Goal: Information Seeking & Learning: Check status

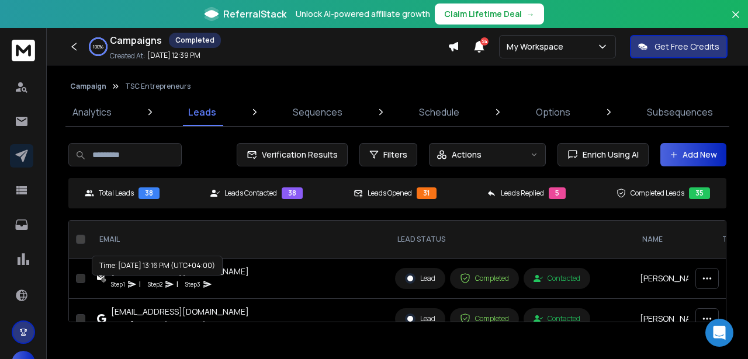
scroll to position [43, 0]
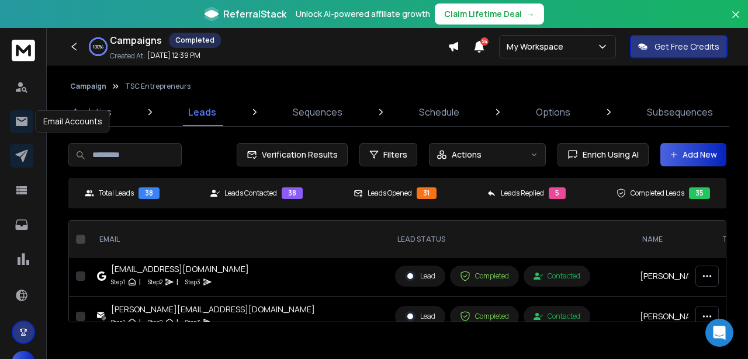
click at [19, 124] on icon at bounding box center [22, 121] width 12 height 9
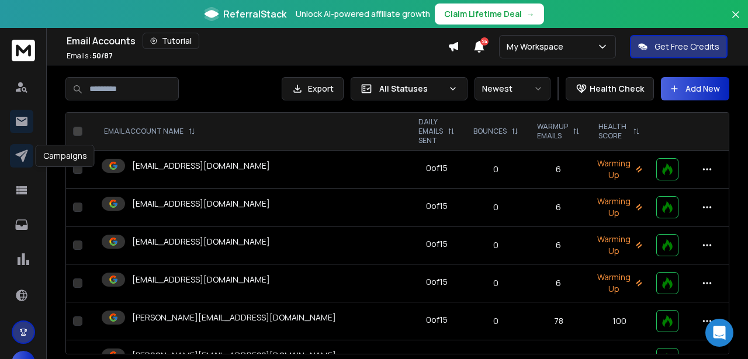
click at [20, 158] on icon at bounding box center [21, 156] width 12 height 12
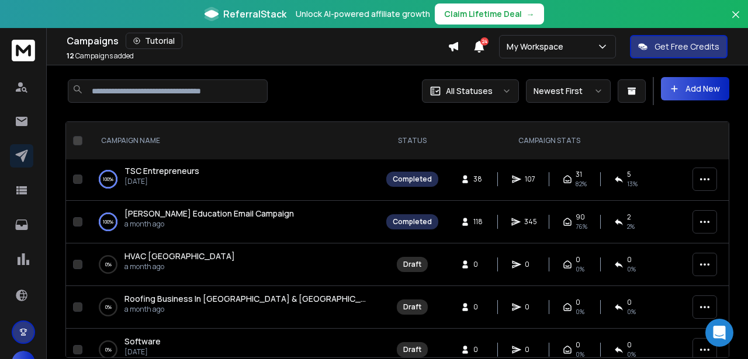
scroll to position [173, 0]
click at [198, 218] on link "[PERSON_NAME] Education Email Campaign" at bounding box center [208, 213] width 169 height 12
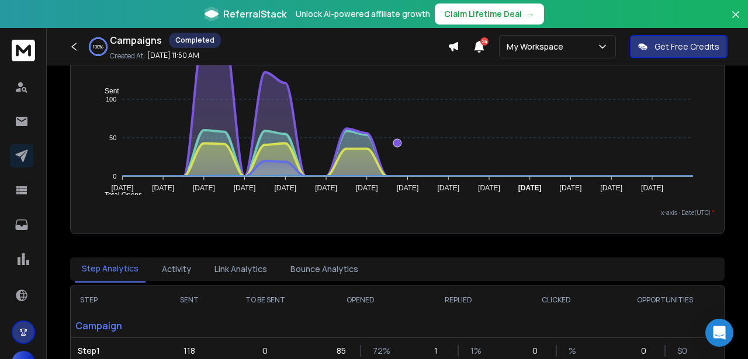
scroll to position [321, 0]
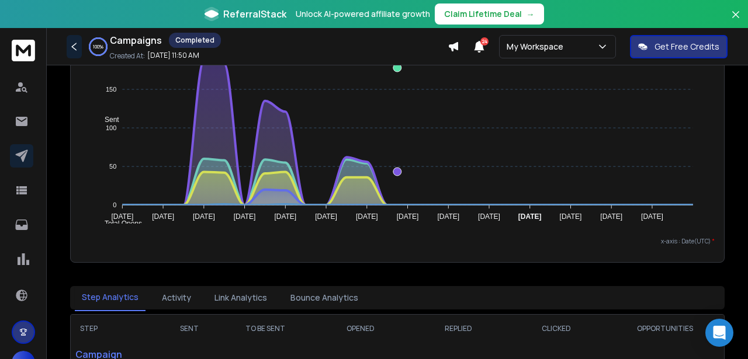
click at [70, 51] on icon at bounding box center [74, 46] width 11 height 11
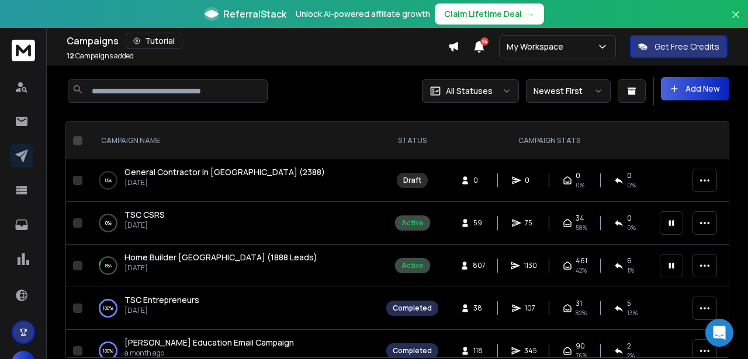
scroll to position [32, 0]
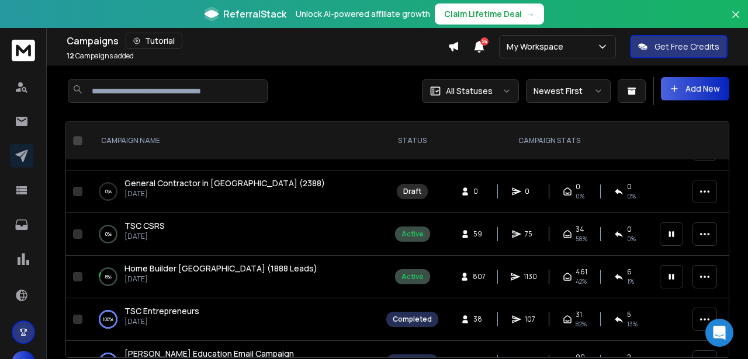
click at [189, 229] on div "0 % TSC CSRS [DATE]" at bounding box center [233, 234] width 269 height 28
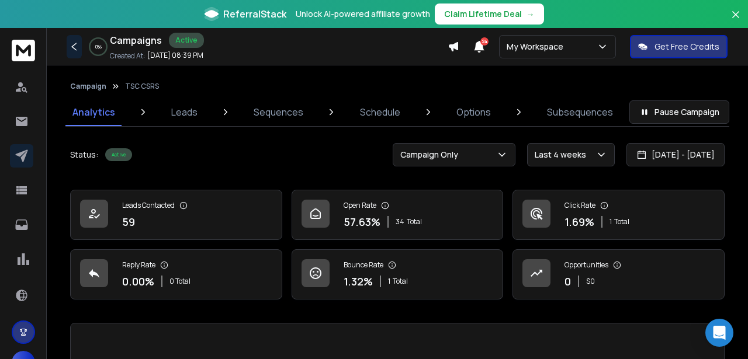
click at [77, 50] on icon at bounding box center [74, 46] width 11 height 11
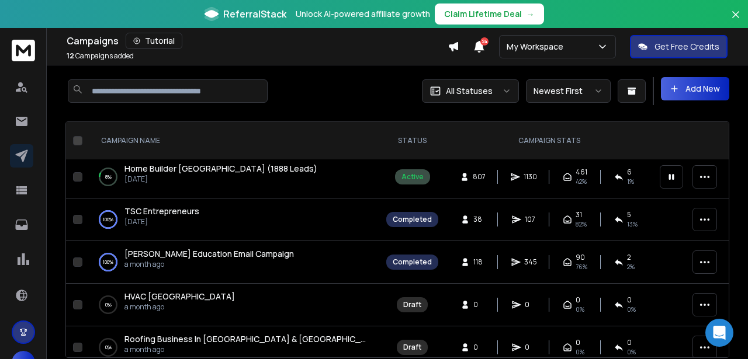
scroll to position [156, 0]
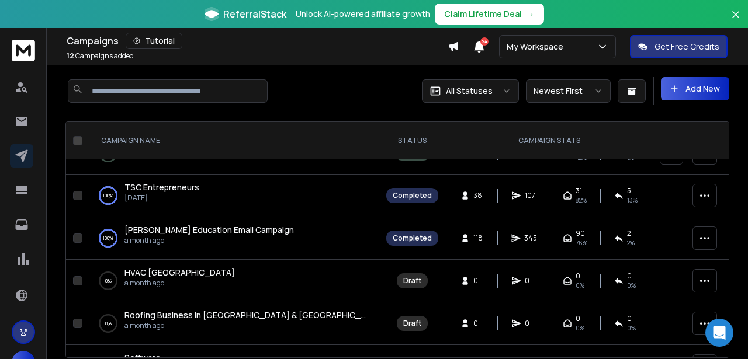
click at [181, 198] on p "[DATE]" at bounding box center [161, 197] width 75 height 9
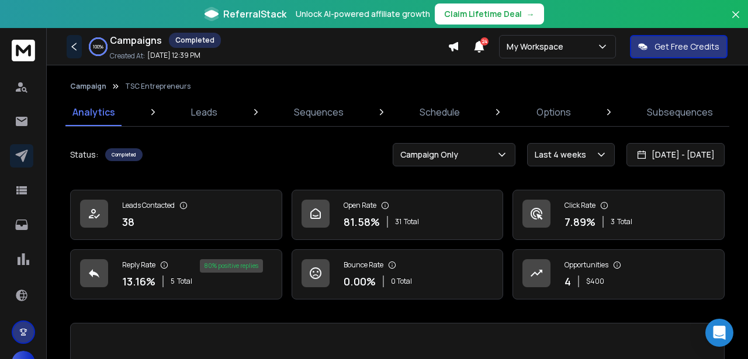
click at [77, 51] on icon at bounding box center [74, 46] width 11 height 11
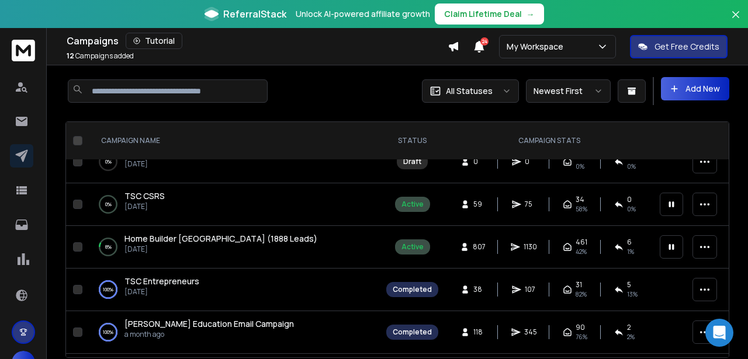
scroll to position [62, 0]
click at [168, 294] on p "[DATE]" at bounding box center [161, 291] width 75 height 9
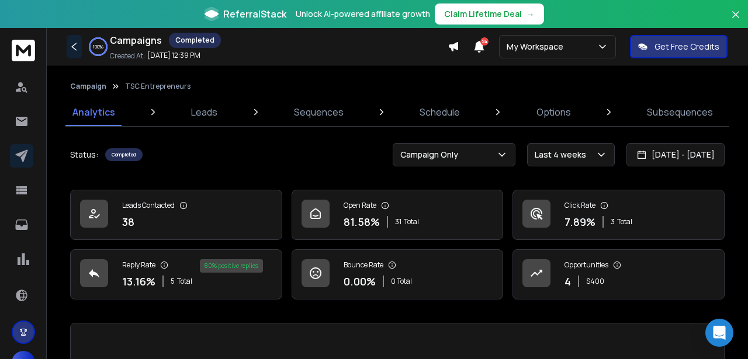
click at [71, 47] on icon at bounding box center [74, 46] width 11 height 11
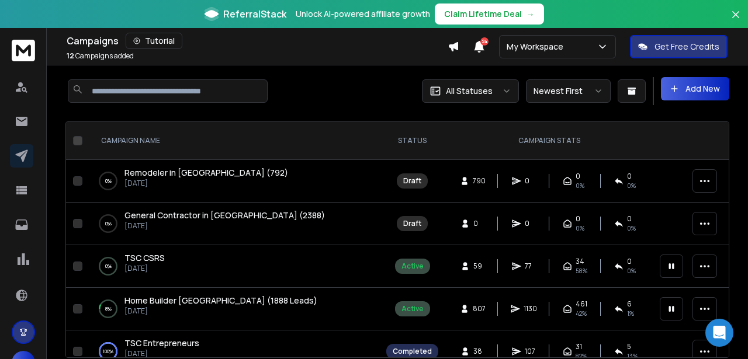
scroll to position [19, 0]
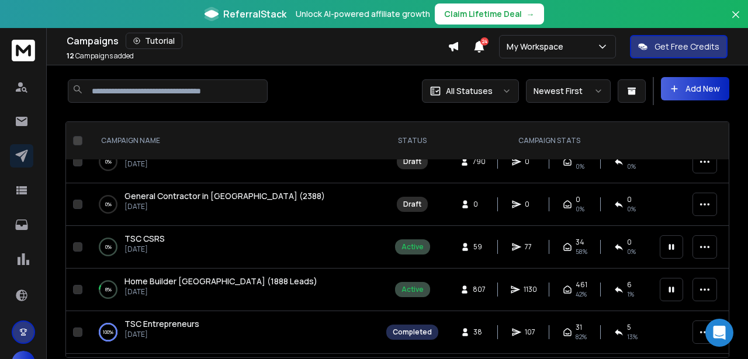
click at [148, 234] on span "TSC CSRS" at bounding box center [144, 238] width 40 height 11
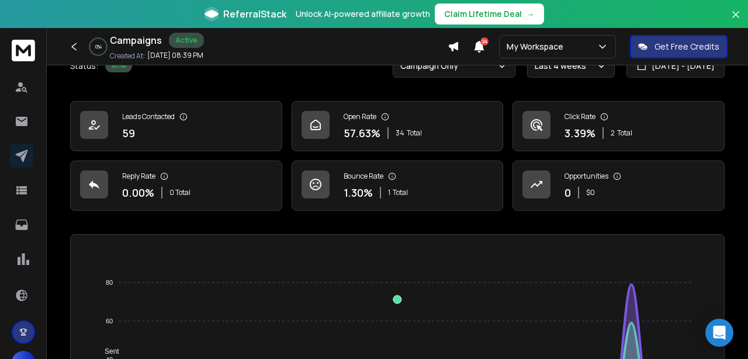
scroll to position [50, 0]
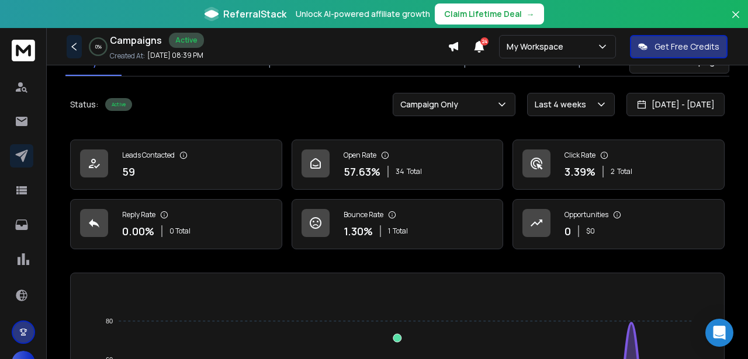
click at [71, 51] on icon at bounding box center [74, 46] width 11 height 11
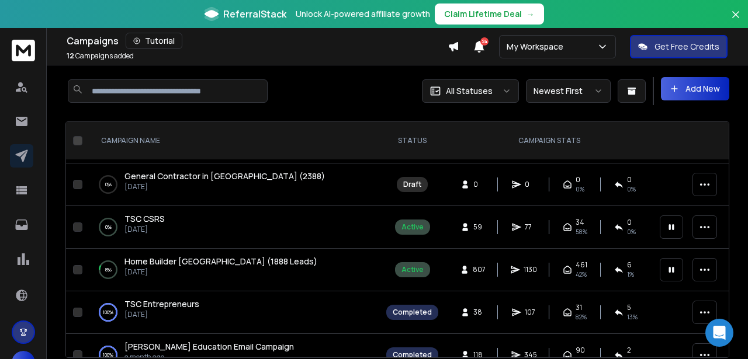
scroll to position [39, 0]
click at [147, 219] on span "TSC CSRS" at bounding box center [144, 219] width 40 height 11
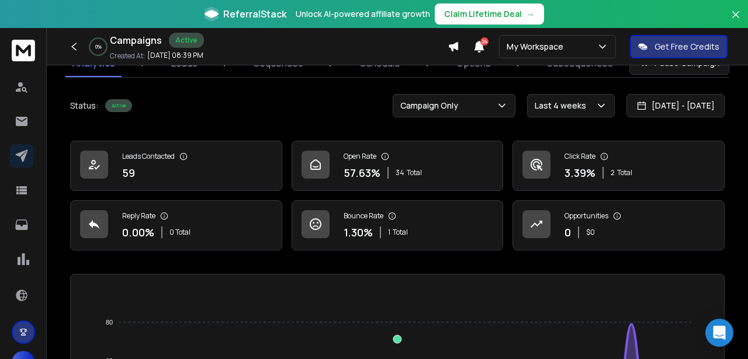
scroll to position [43, 0]
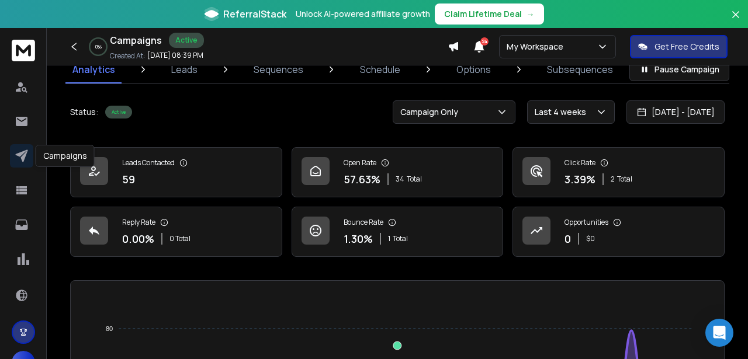
click at [23, 157] on icon at bounding box center [21, 156] width 12 height 12
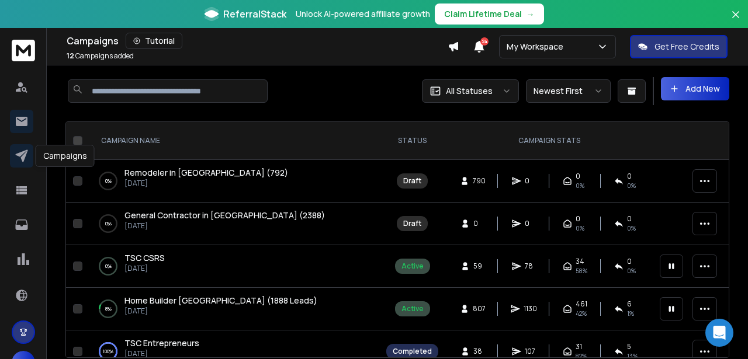
click at [22, 123] on icon at bounding box center [22, 121] width 12 height 9
